Goal: Task Accomplishment & Management: Use online tool/utility

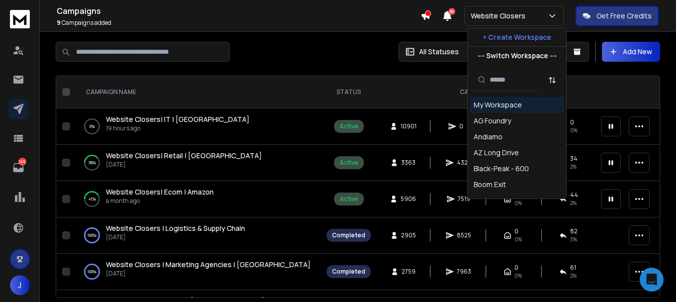
click at [504, 77] on input "text" at bounding box center [511, 80] width 43 height 22
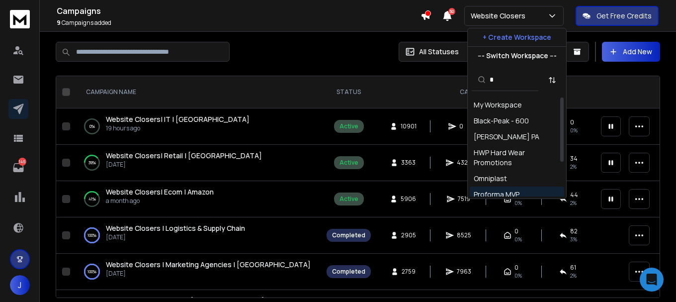
type input "*"
click at [498, 192] on div "Proforma MVP" at bounding box center [497, 194] width 46 height 10
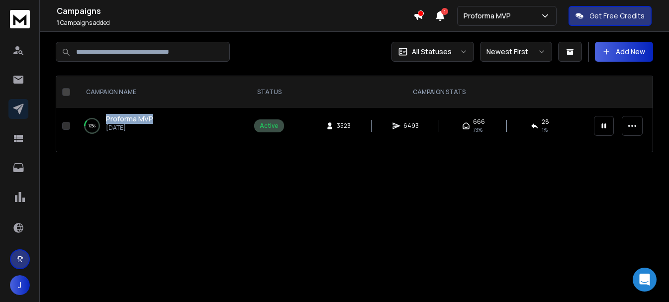
drag, startPoint x: 164, startPoint y: 117, endPoint x: 105, endPoint y: 117, distance: 58.7
click at [105, 117] on div "12 % Proforma MVP [DATE]" at bounding box center [161, 126] width 154 height 24
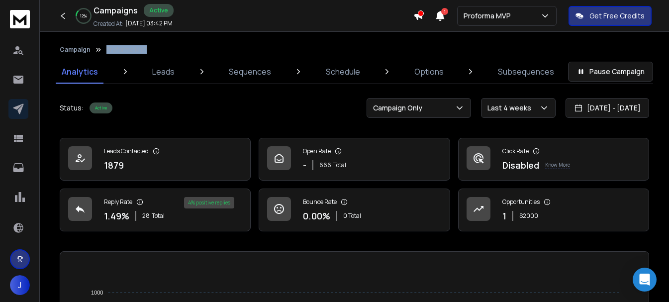
drag, startPoint x: 105, startPoint y: 50, endPoint x: 181, endPoint y: 51, distance: 76.1
click at [181, 51] on div "Campaign Proforma MVP" at bounding box center [354, 50] width 589 height 8
drag, startPoint x: 145, startPoint y: 48, endPoint x: 135, endPoint y: 48, distance: 9.9
copy p "Proforma MVP"
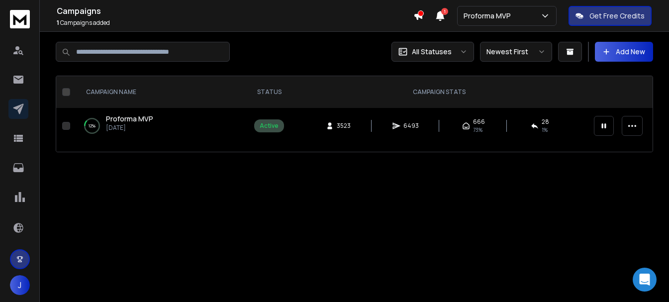
click at [633, 120] on button "button" at bounding box center [631, 126] width 21 height 20
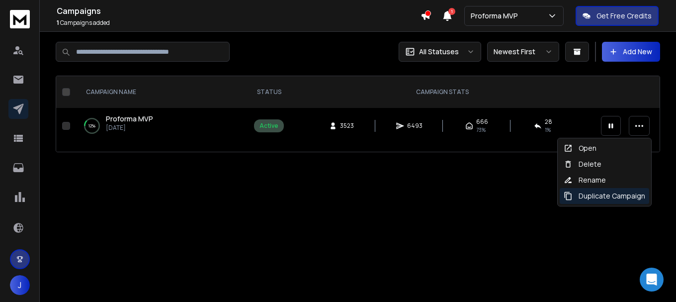
click at [607, 189] on div "Duplicate Campaign" at bounding box center [604, 196] width 89 height 16
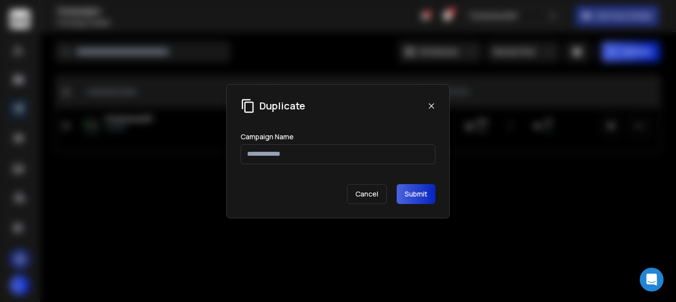
click at [277, 156] on input "text" at bounding box center [338, 154] width 195 height 20
paste input "**********"
type input "**********"
click at [413, 193] on button "Submit" at bounding box center [416, 194] width 39 height 20
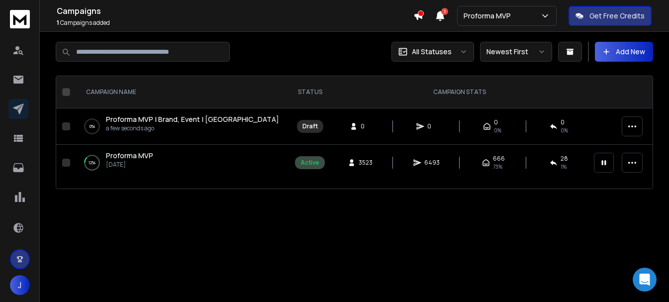
click at [179, 116] on span "Proforma MVP | Brand, Event | USA" at bounding box center [192, 118] width 173 height 9
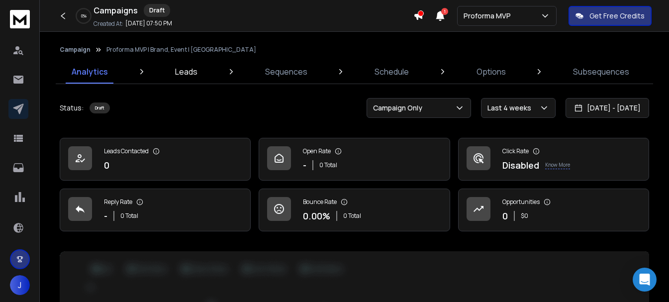
click at [188, 71] on p "Leads" at bounding box center [186, 72] width 22 height 12
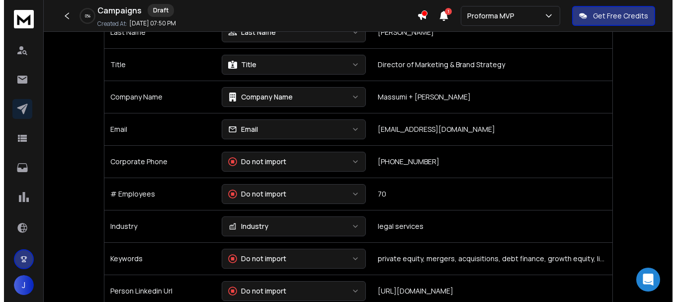
scroll to position [265, 0]
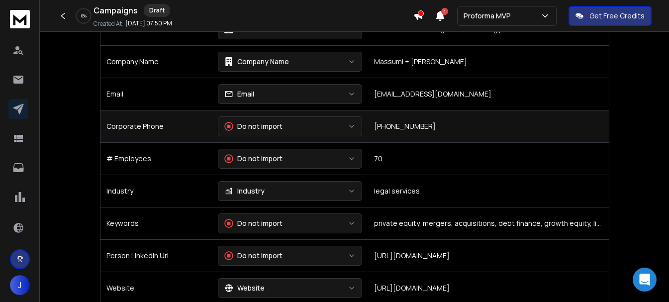
click at [343, 126] on button "Do not import" at bounding box center [290, 126] width 144 height 20
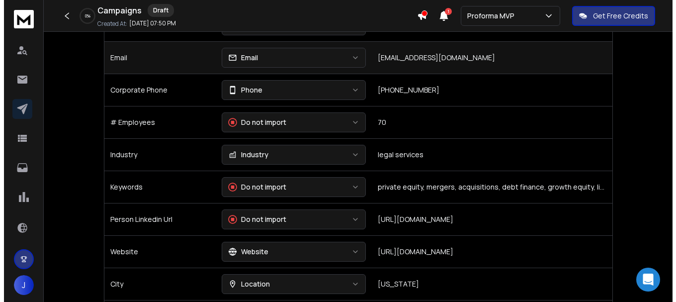
scroll to position [332, 0]
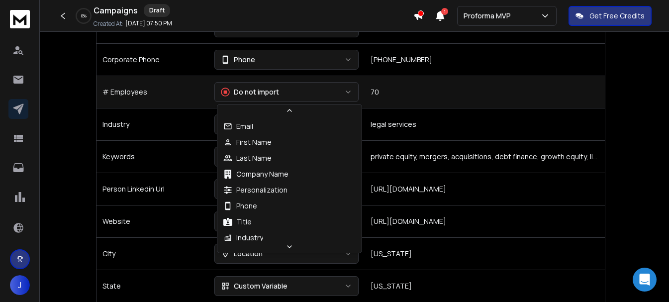
click at [274, 89] on div "Do not import" at bounding box center [250, 92] width 58 height 10
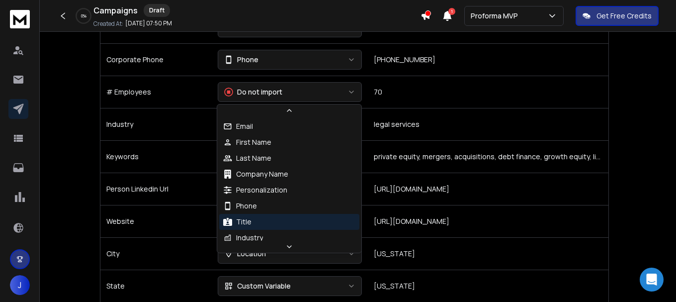
scroll to position [100, 0]
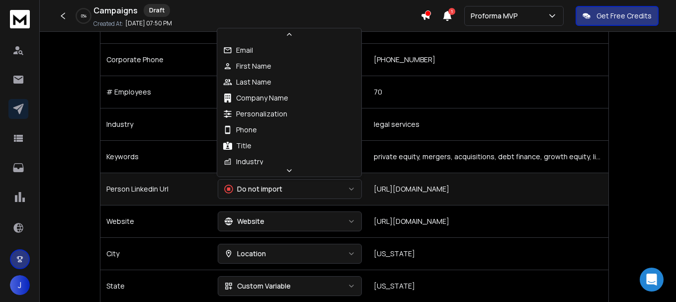
click at [325, 194] on button "Do not import" at bounding box center [290, 189] width 144 height 20
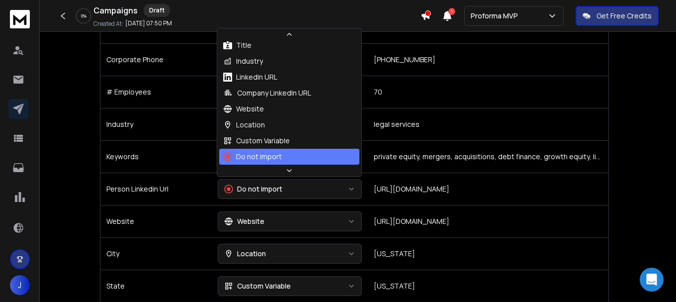
drag, startPoint x: 260, startPoint y: 67, endPoint x: 261, endPoint y: 78, distance: 10.9
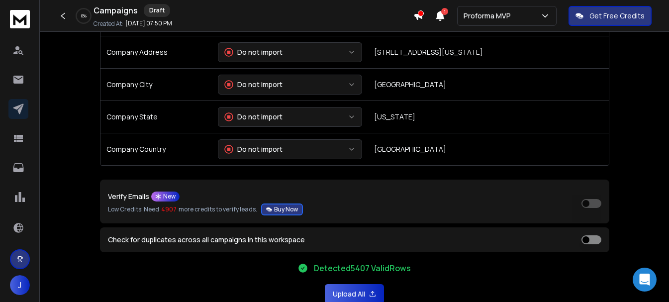
scroll to position [648, 0]
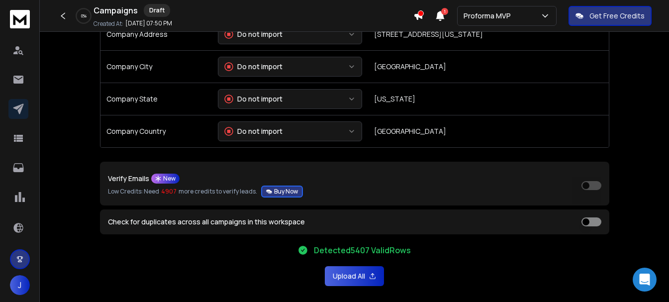
click at [355, 269] on button "Upload All" at bounding box center [354, 276] width 59 height 20
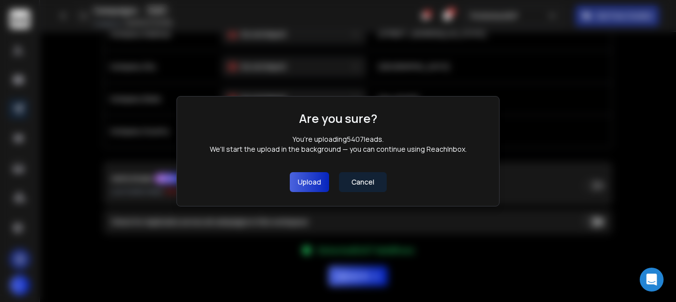
click at [320, 180] on button "Upload" at bounding box center [309, 182] width 39 height 20
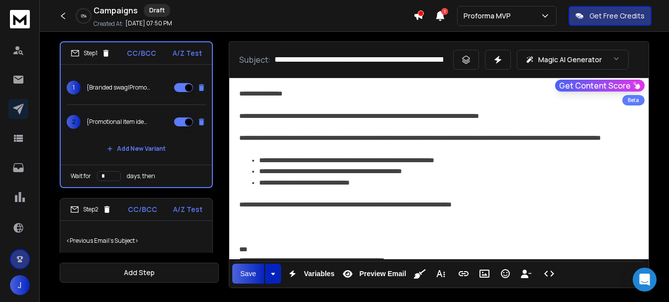
click at [121, 111] on div "2 {Promotional item ideas|Free mockups|Branded items}" at bounding box center [136, 122] width 139 height 34
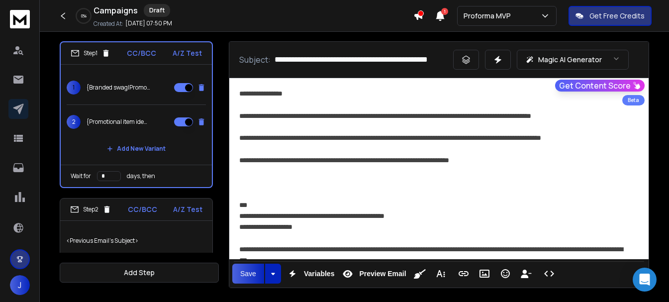
click at [334, 229] on div "**********" at bounding box center [435, 226] width 392 height 11
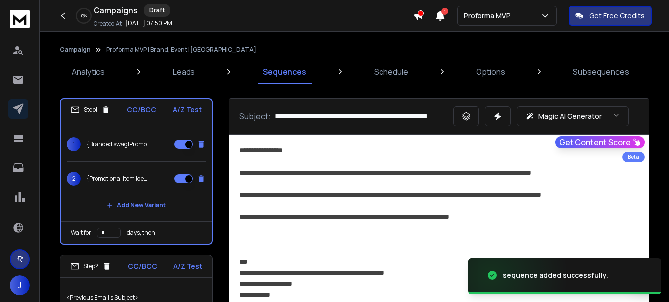
click at [103, 143] on p "{Branded swag|Promotional item ideas|Free mockups|Branded items}" at bounding box center [119, 144] width 64 height 8
type input "**********"
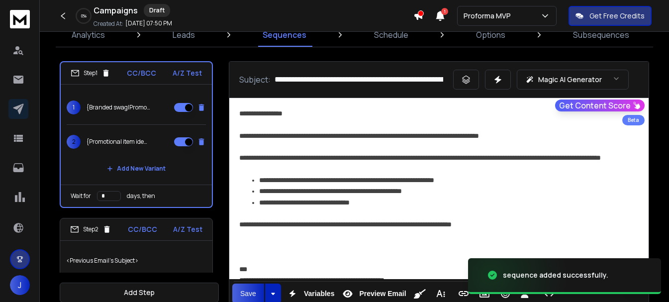
scroll to position [57, 0]
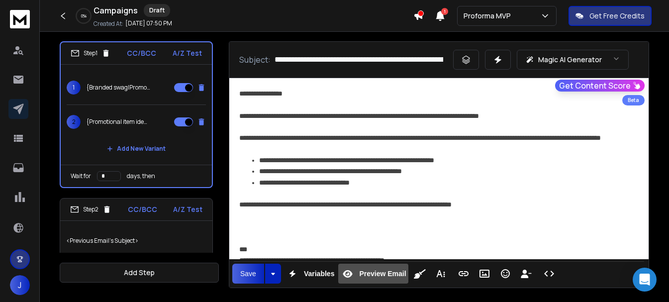
click at [383, 273] on span "Preview Email" at bounding box center [382, 273] width 51 height 8
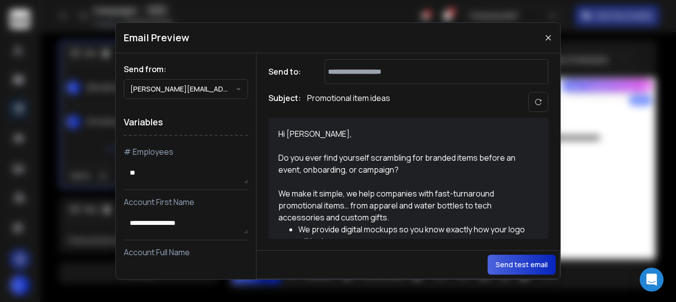
click at [548, 37] on icon at bounding box center [548, 37] width 5 height 5
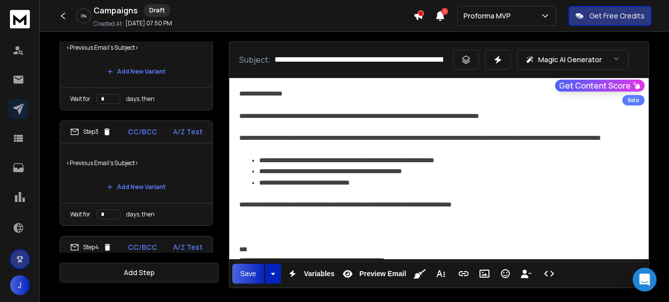
scroll to position [199, 0]
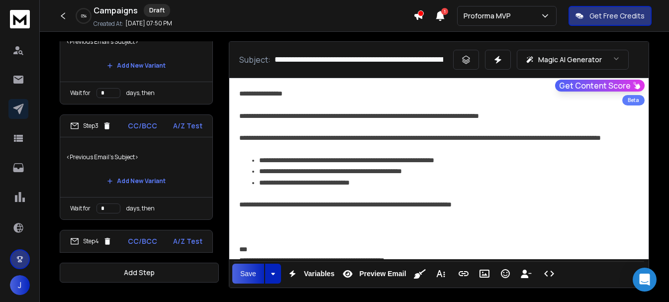
click at [180, 173] on div "Add New Variant" at bounding box center [136, 181] width 140 height 20
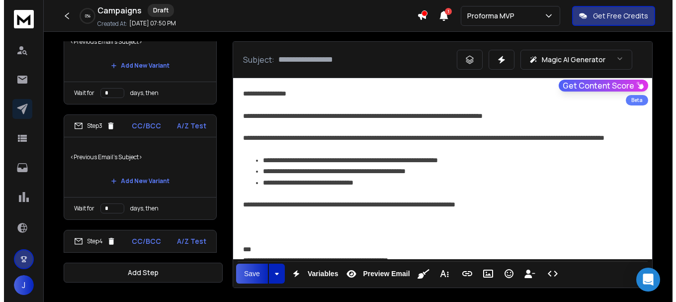
scroll to position [51, 0]
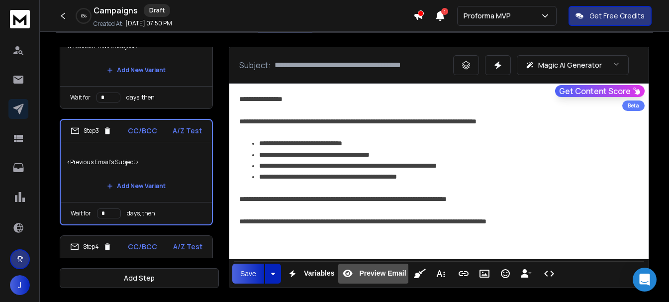
click at [373, 277] on span "Preview Email" at bounding box center [382, 273] width 51 height 8
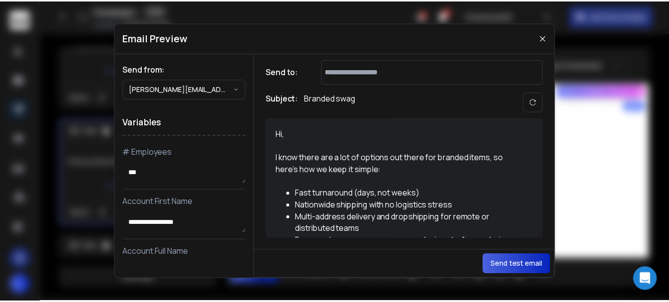
scroll to position [80, 0]
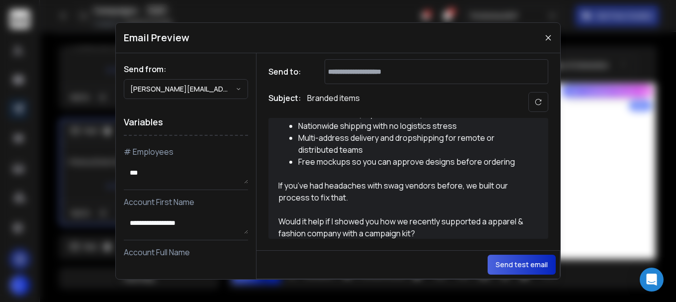
click at [546, 37] on icon at bounding box center [548, 38] width 8 height 8
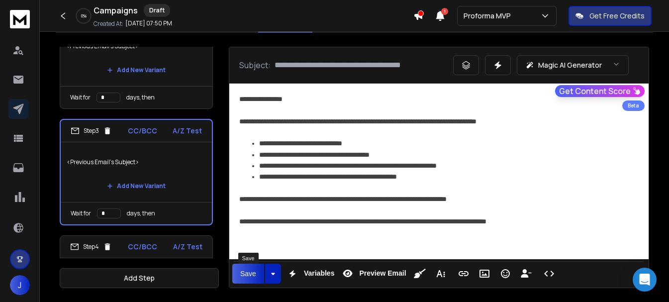
drag, startPoint x: 243, startPoint y: 271, endPoint x: 249, endPoint y: 271, distance: 6.0
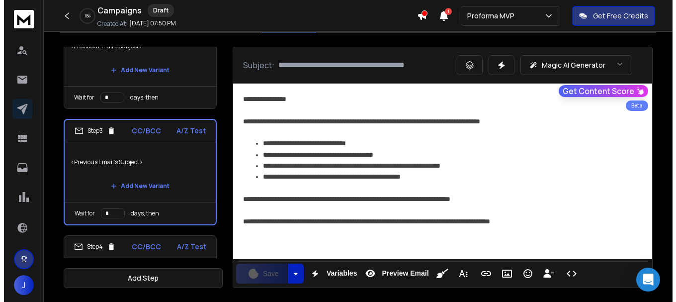
scroll to position [0, 0]
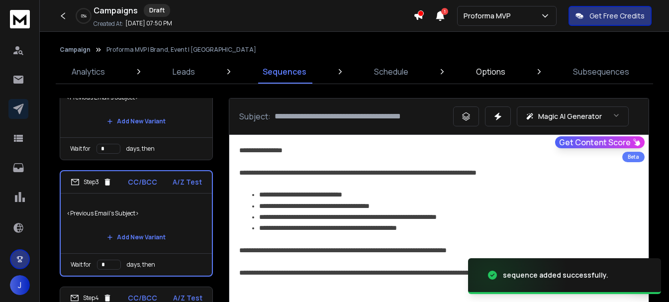
click at [501, 76] on p "Options" at bounding box center [490, 72] width 29 height 12
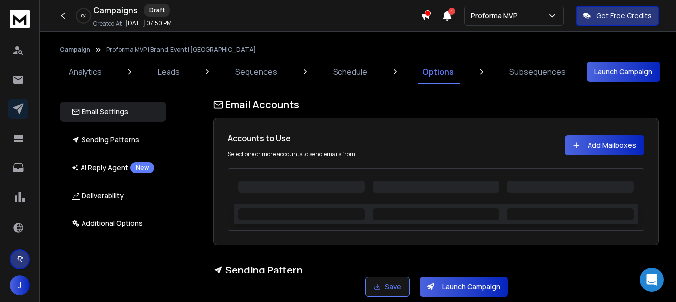
click at [587, 146] on button "Add Mailboxes" at bounding box center [605, 145] width 80 height 20
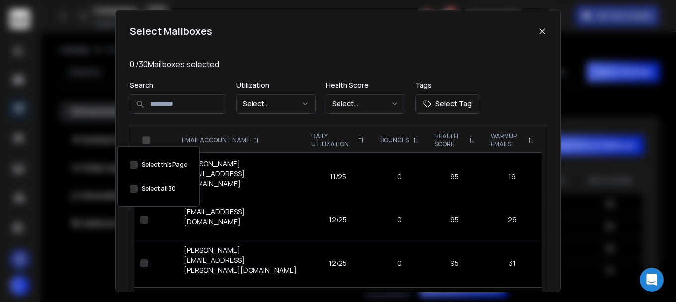
click at [130, 187] on button "Select this Page" at bounding box center [134, 188] width 8 height 8
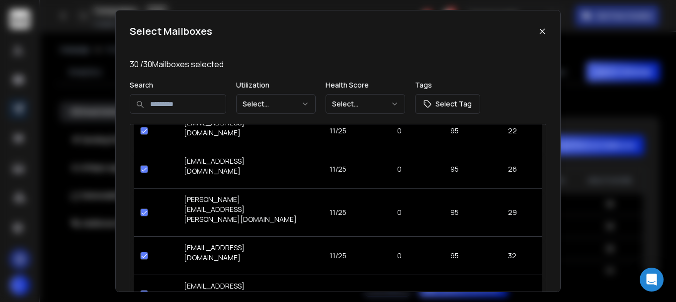
scroll to position [75, 0]
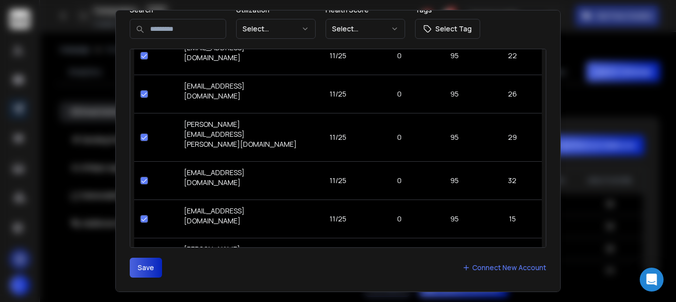
click at [146, 269] on button "Save" at bounding box center [146, 268] width 32 height 20
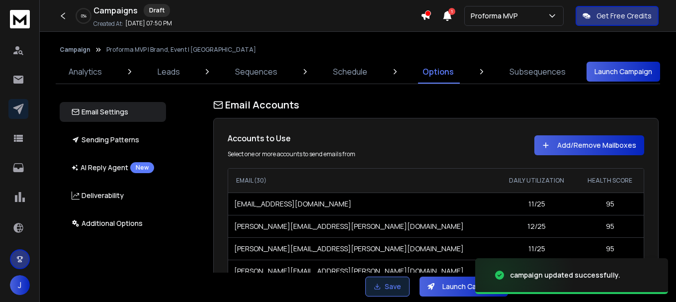
click at [395, 286] on button "Save" at bounding box center [387, 286] width 44 height 20
click at [182, 78] on link "Leads" at bounding box center [169, 72] width 34 height 24
